Goal: Task Accomplishment & Management: Manage account settings

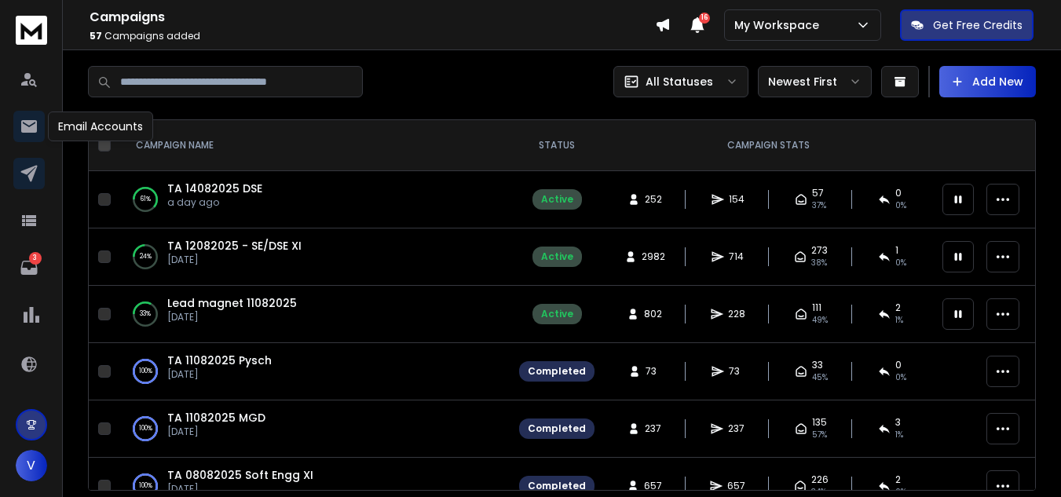
click at [29, 121] on icon at bounding box center [29, 126] width 16 height 13
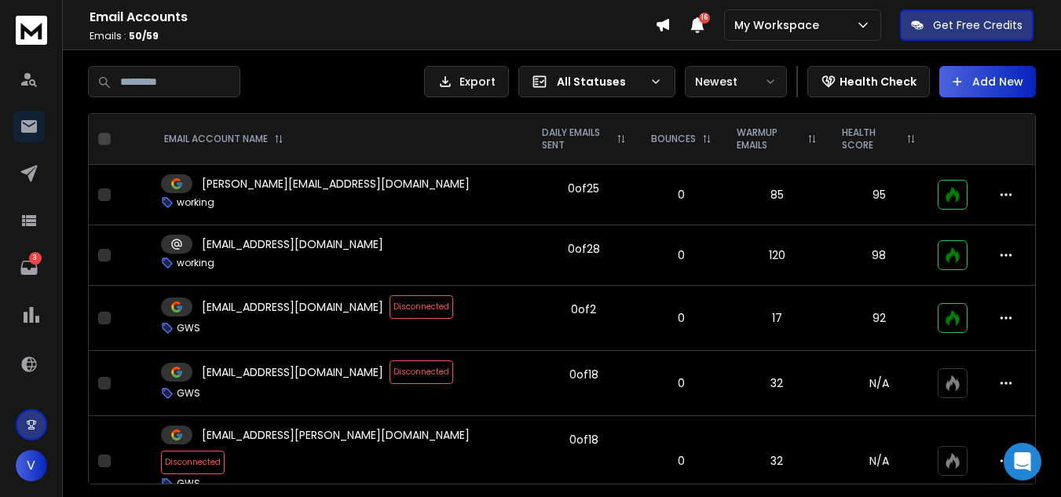
click at [662, 79] on icon at bounding box center [655, 81] width 13 height 13
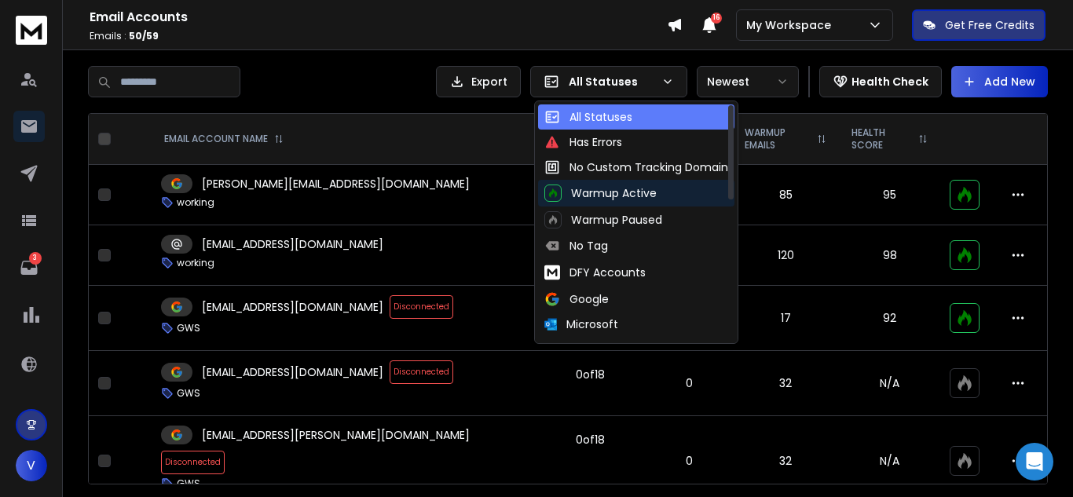
click at [620, 196] on div "Warmup Active" at bounding box center [600, 193] width 112 height 17
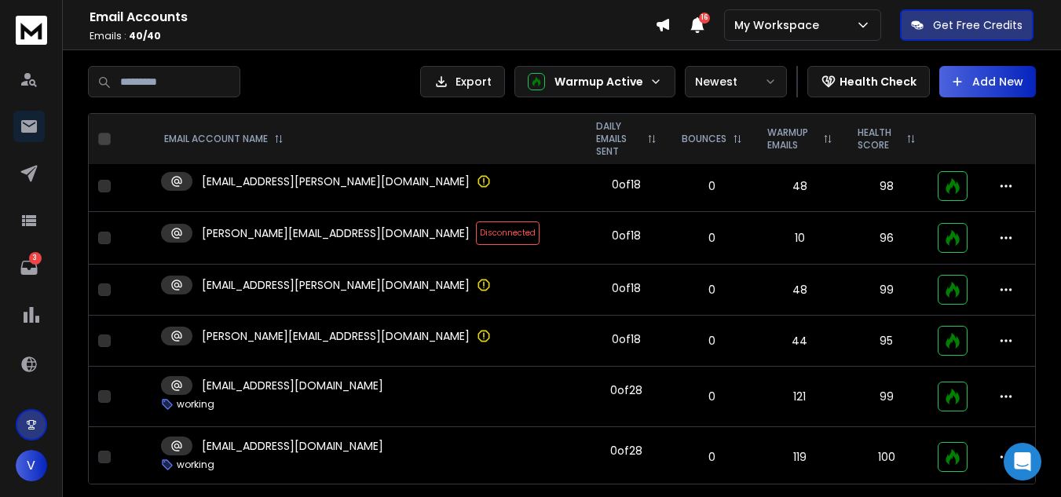
scroll to position [1963, 0]
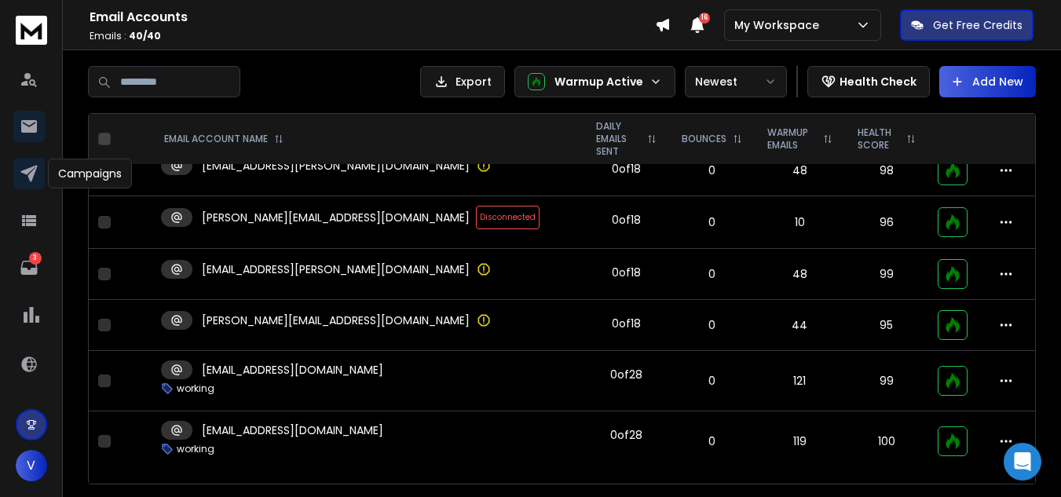
click at [29, 175] on icon at bounding box center [28, 173] width 16 height 16
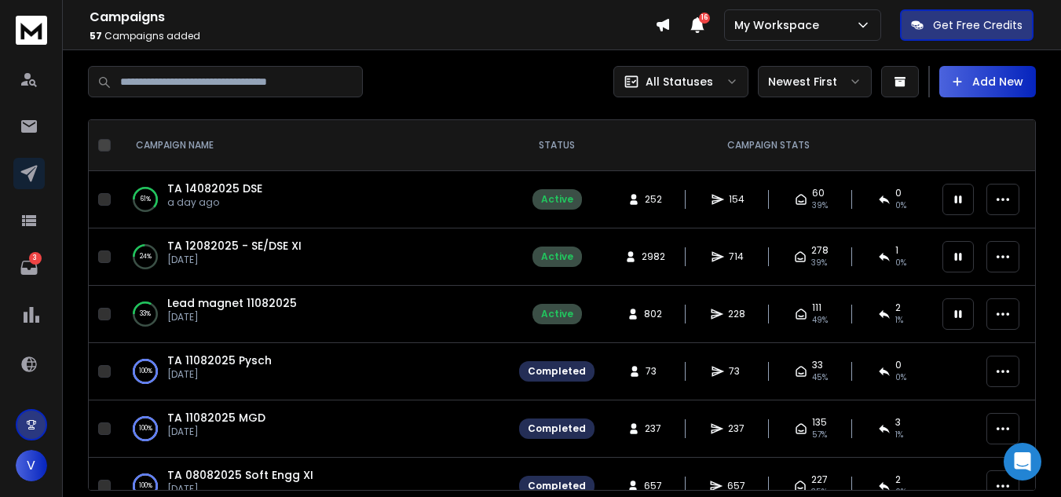
click at [254, 244] on span "TA 12082025 - SE/DSE XI" at bounding box center [234, 246] width 134 height 16
click at [211, 303] on span "Lead magnet 11082025" at bounding box center [232, 303] width 130 height 16
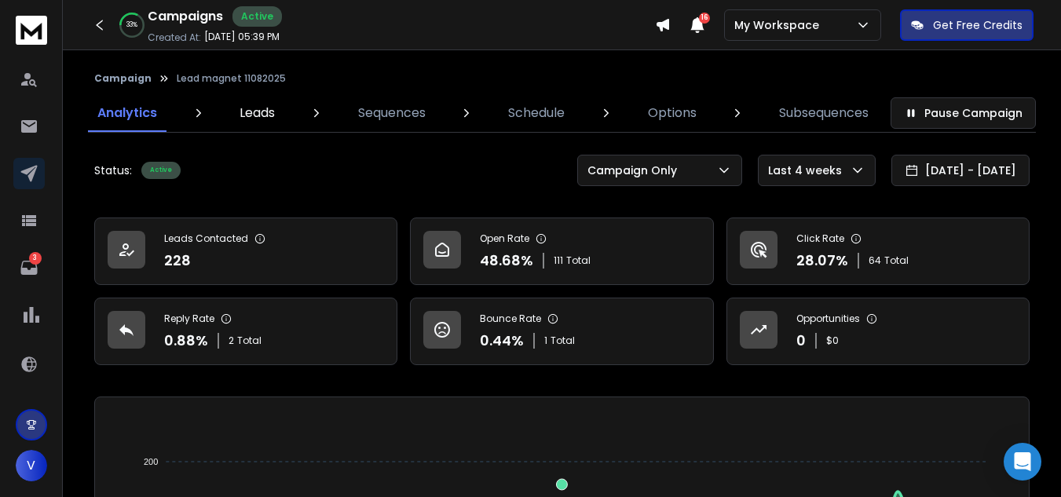
click at [252, 112] on p "Leads" at bounding box center [257, 113] width 35 height 19
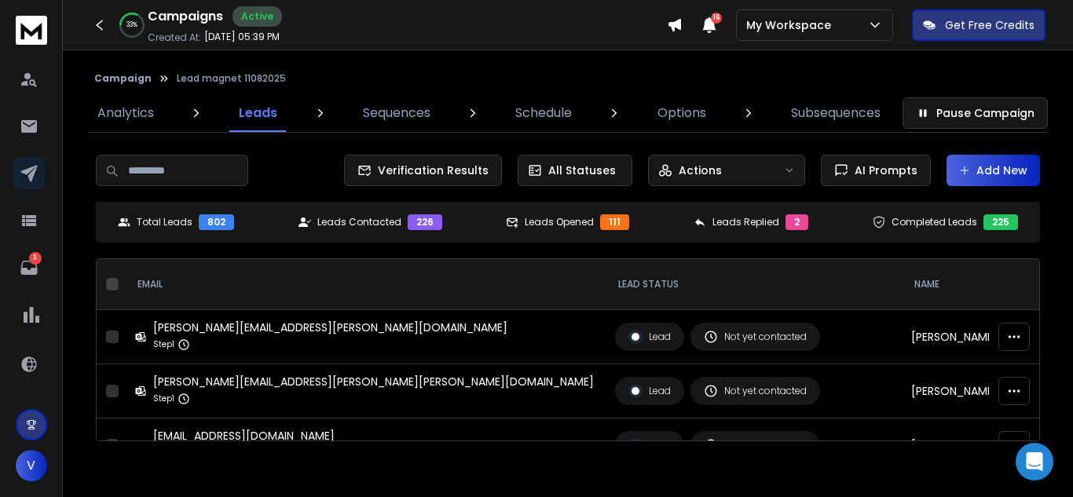
click at [115, 79] on button "Campaign" at bounding box center [122, 78] width 57 height 13
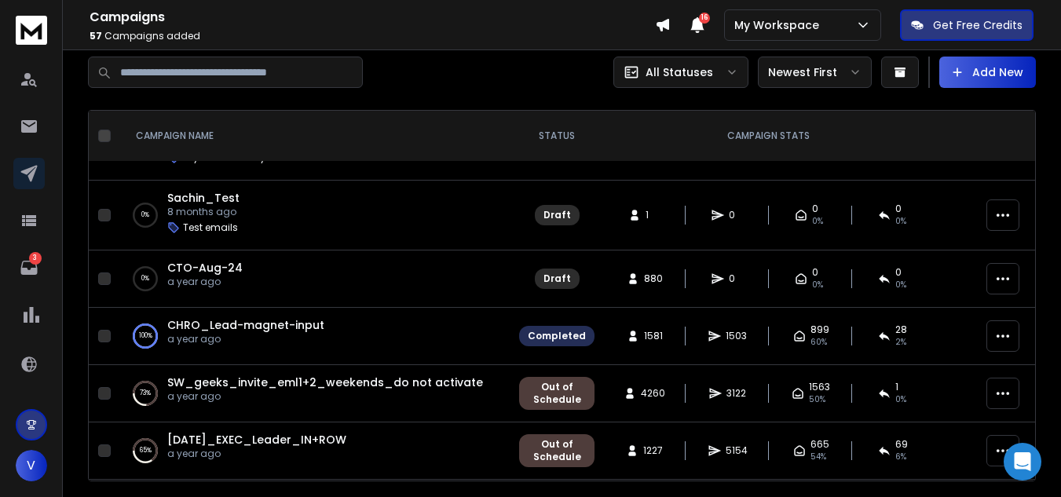
scroll to position [2235, 0]
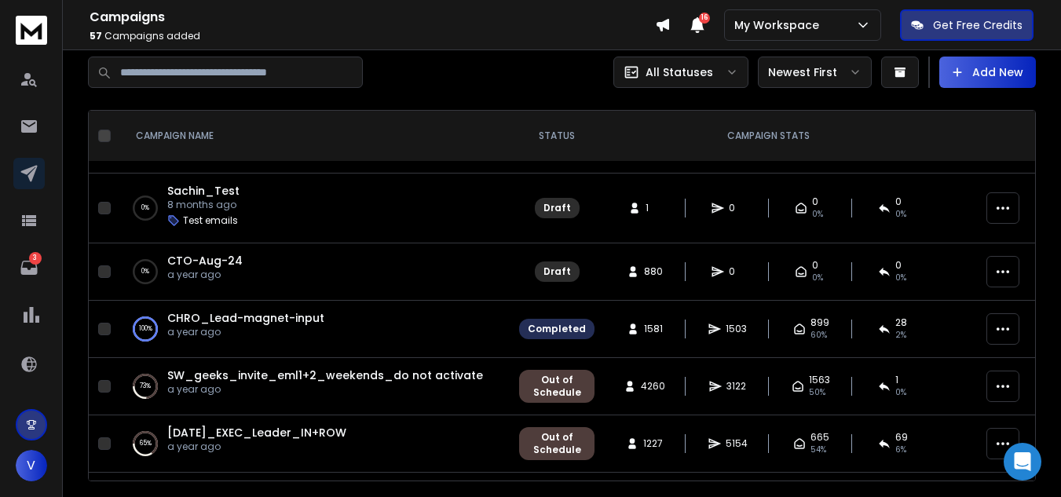
click at [276, 319] on span "CHRO_Lead-magnet-input" at bounding box center [245, 318] width 157 height 16
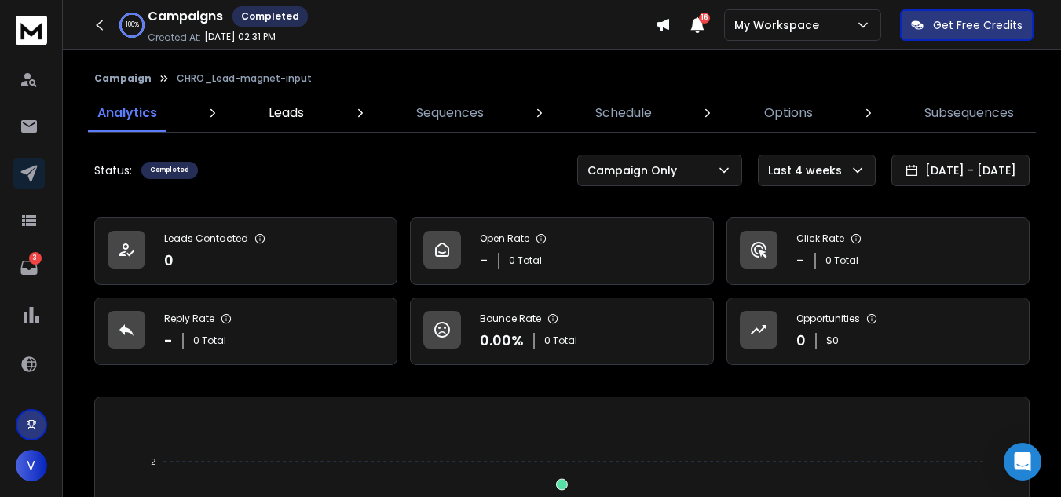
click at [282, 115] on p "Leads" at bounding box center [286, 113] width 35 height 19
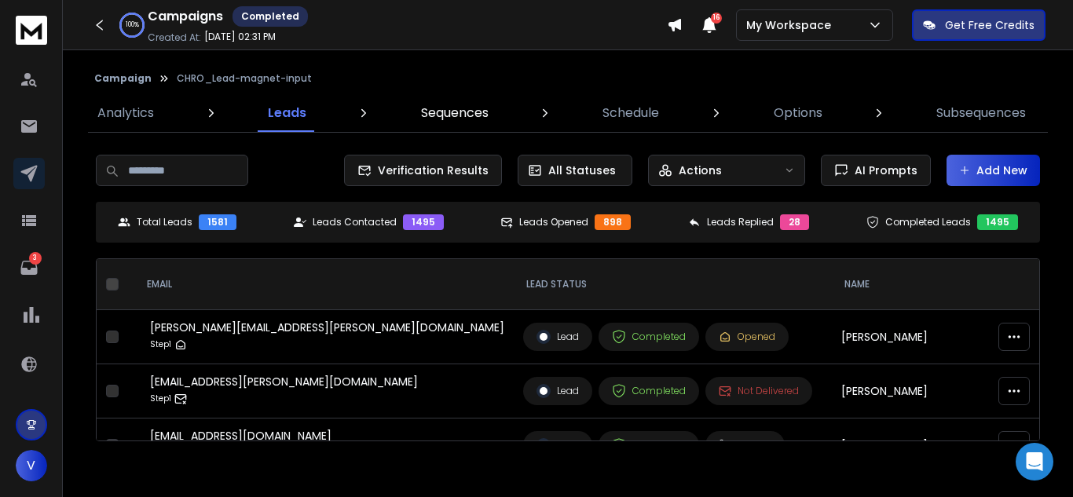
click at [473, 119] on p "Sequences" at bounding box center [455, 113] width 68 height 19
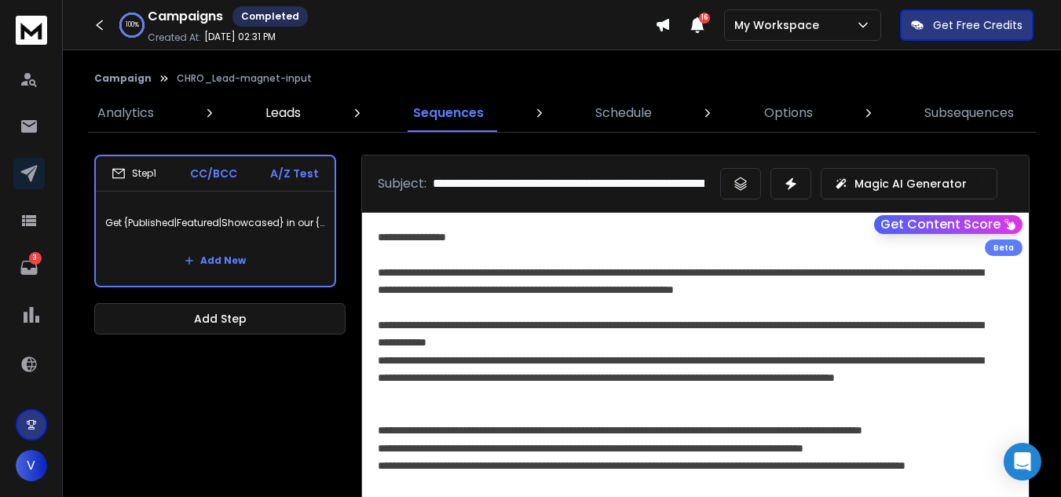
click at [294, 117] on p "Leads" at bounding box center [282, 113] width 35 height 19
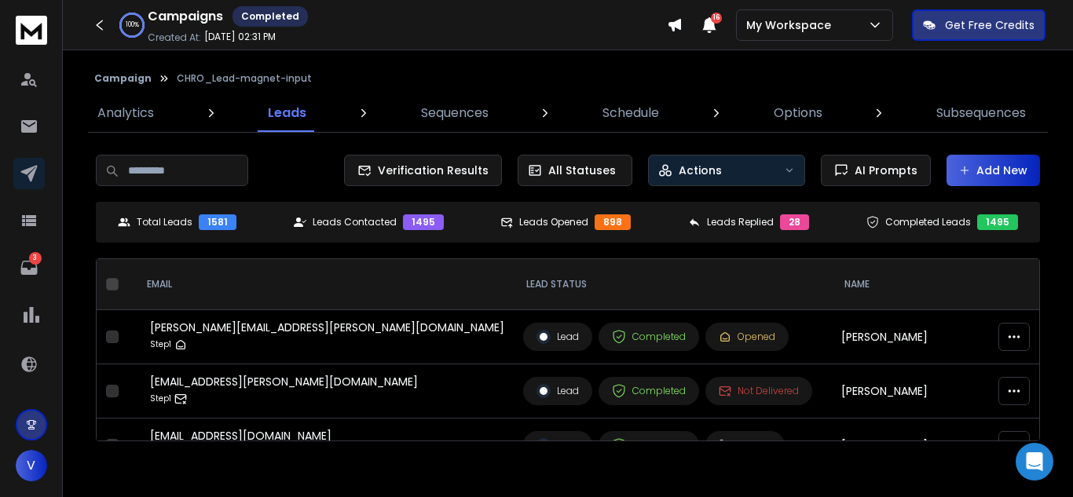
click at [780, 180] on button "Actions" at bounding box center [726, 170] width 157 height 31
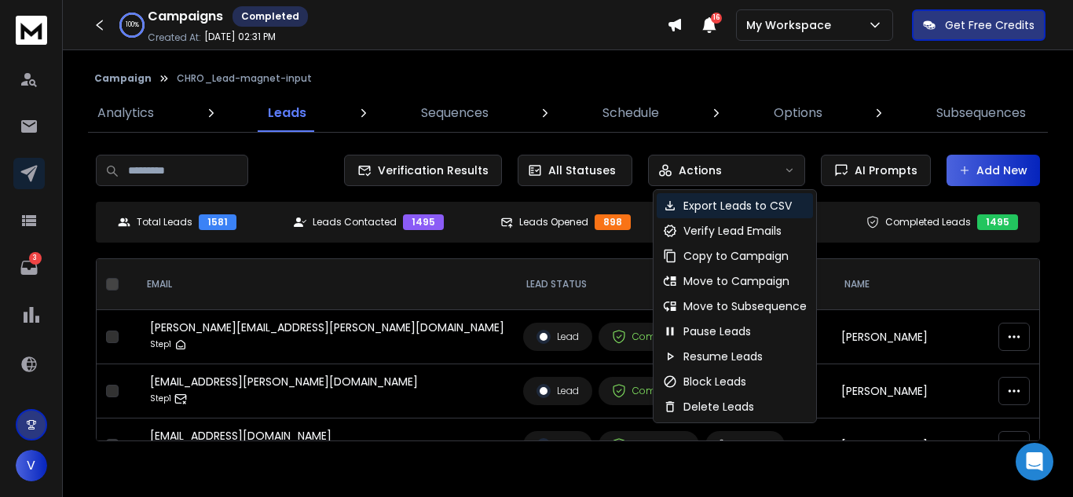
click at [772, 199] on p "Export Leads to CSV" at bounding box center [737, 206] width 108 height 16
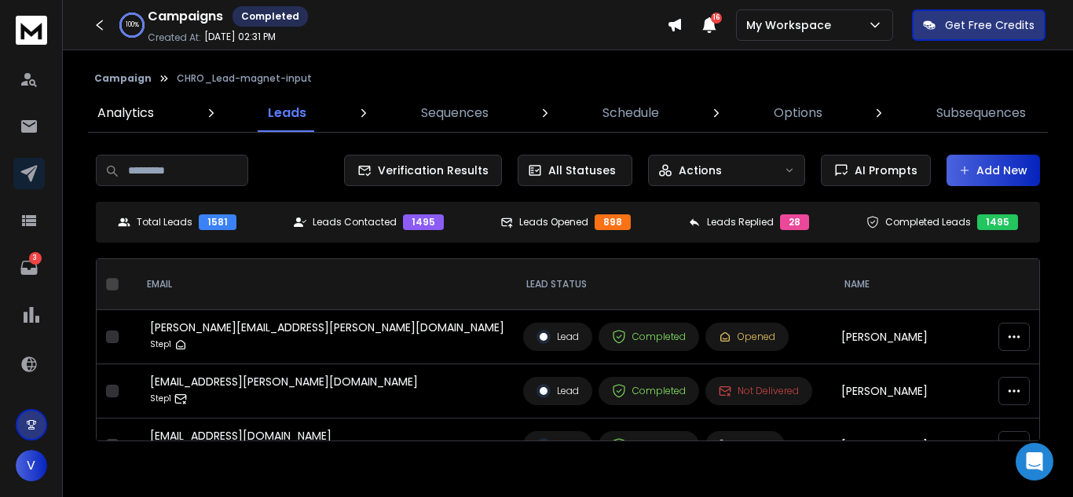
click at [151, 106] on p "Analytics" at bounding box center [125, 113] width 57 height 19
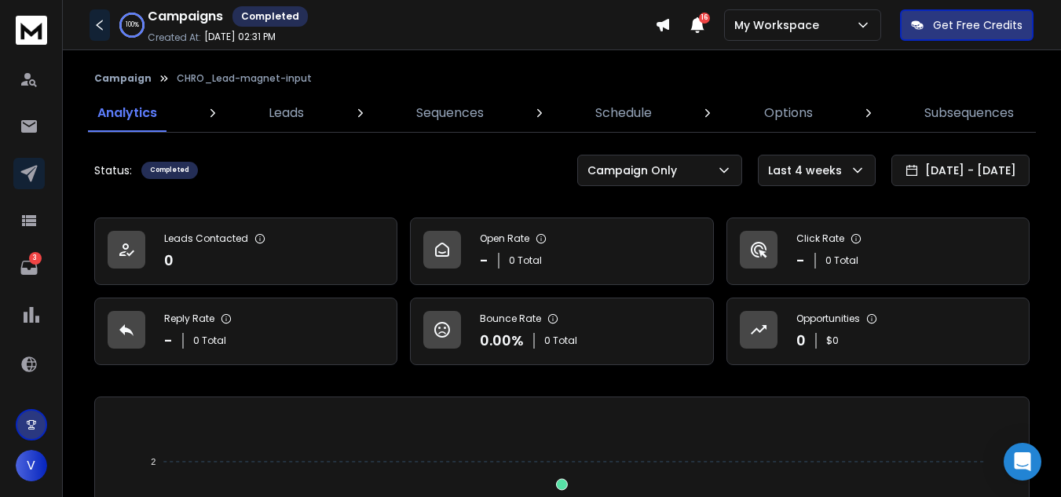
click at [96, 21] on icon at bounding box center [100, 25] width 14 height 14
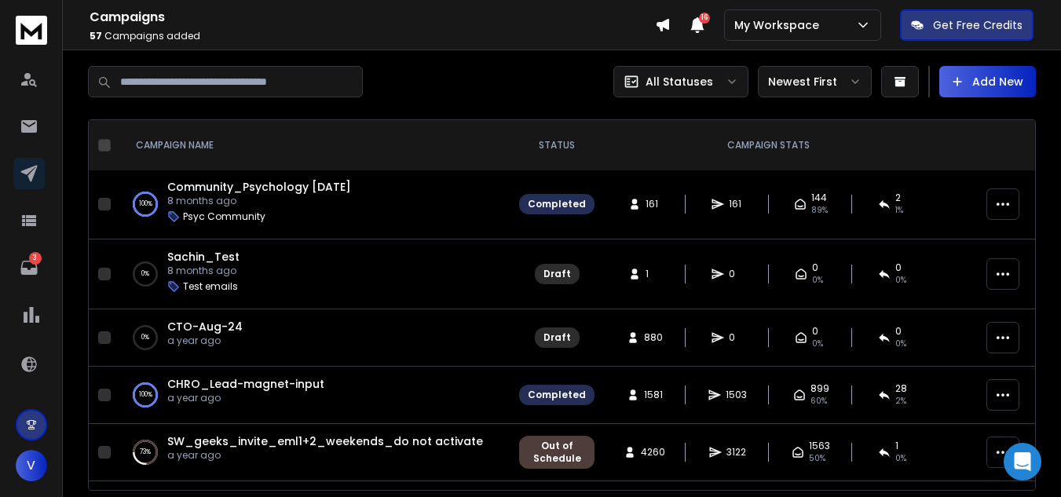
scroll to position [2186, 0]
